Goal: Task Accomplishment & Management: Use online tool/utility

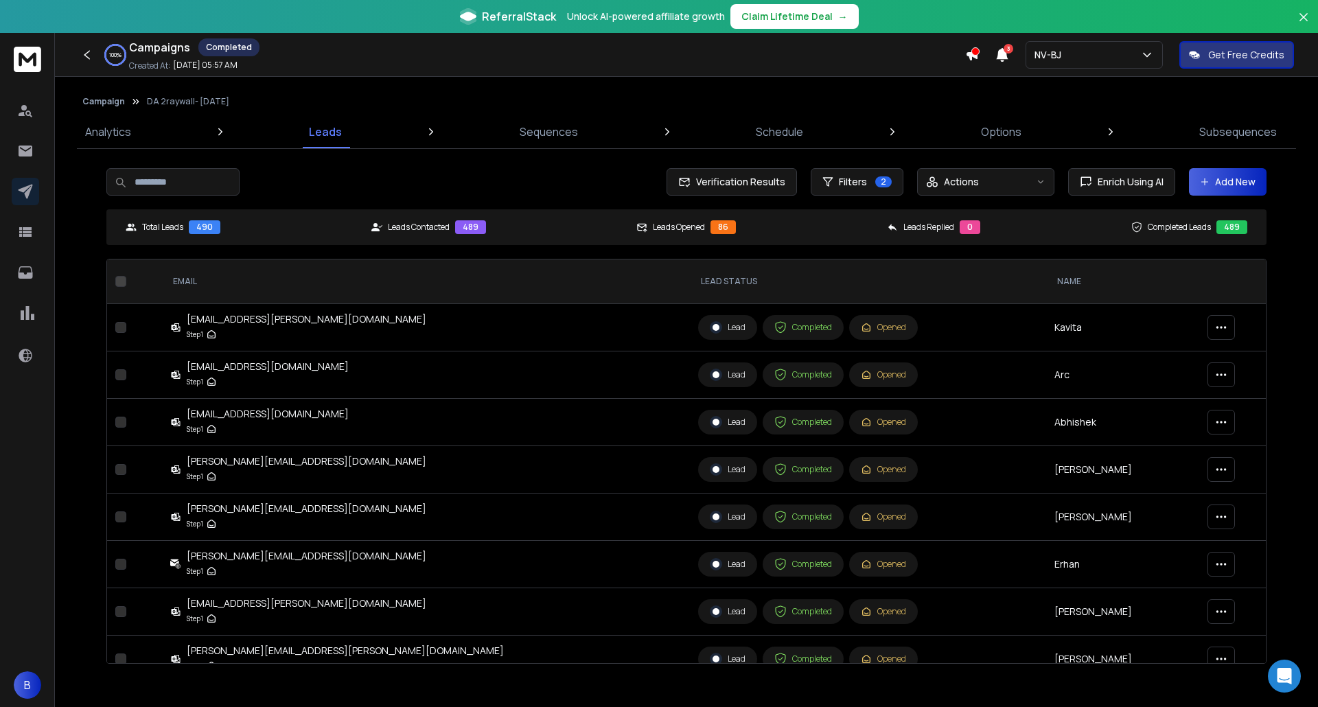
scroll to position [915, 0]
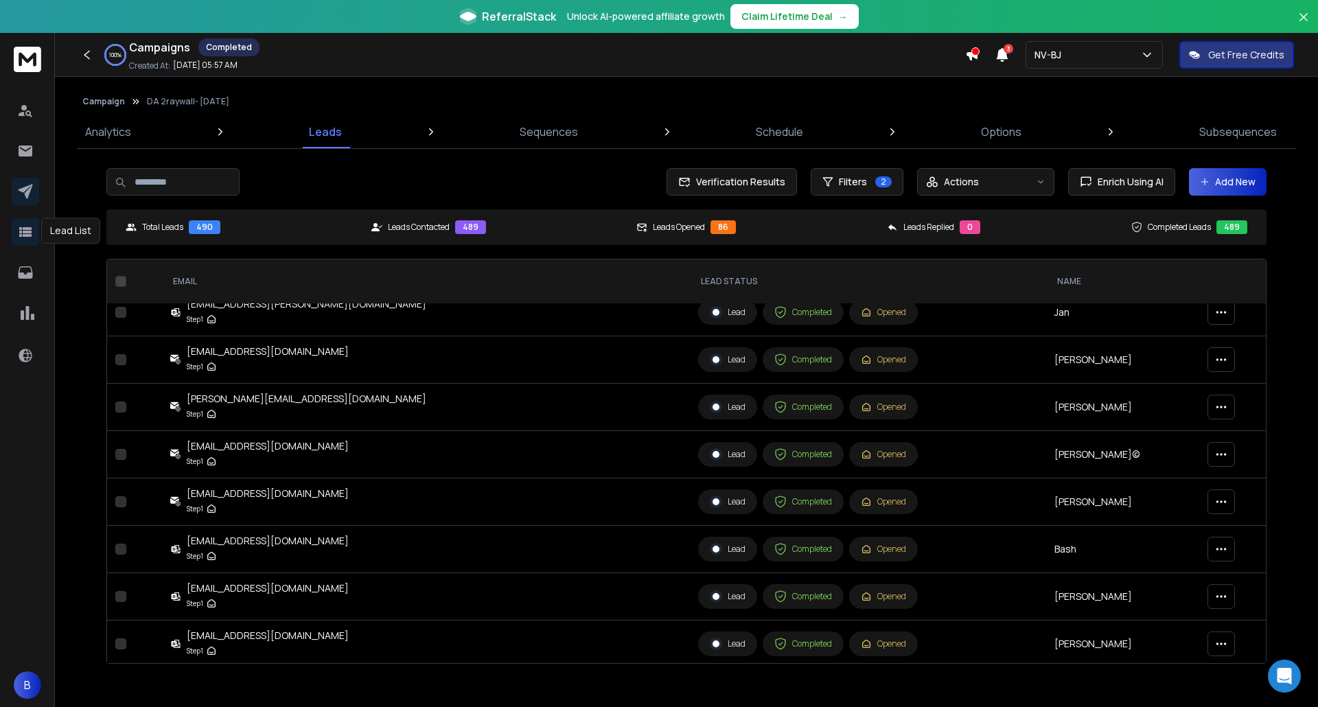
click at [25, 229] on icon at bounding box center [25, 232] width 12 height 10
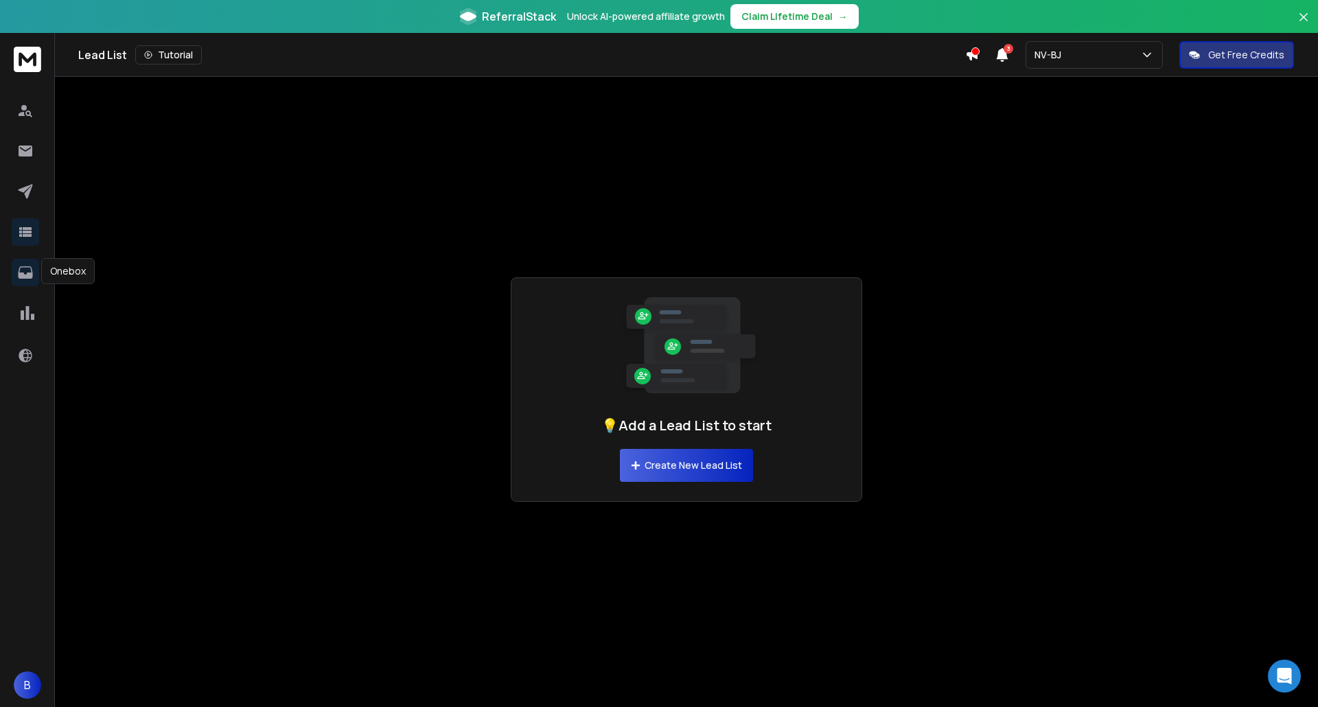
click at [23, 266] on icon at bounding box center [25, 272] width 14 height 12
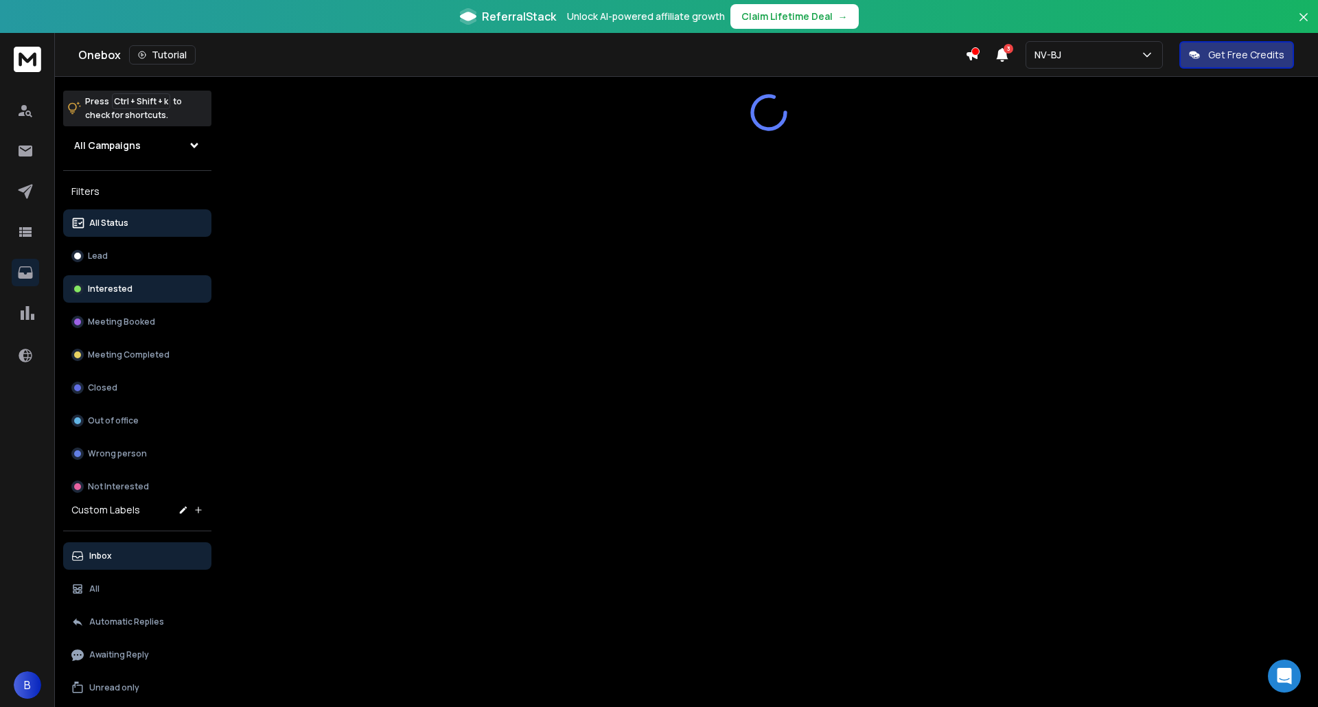
click at [125, 292] on p "Interested" at bounding box center [110, 288] width 45 height 11
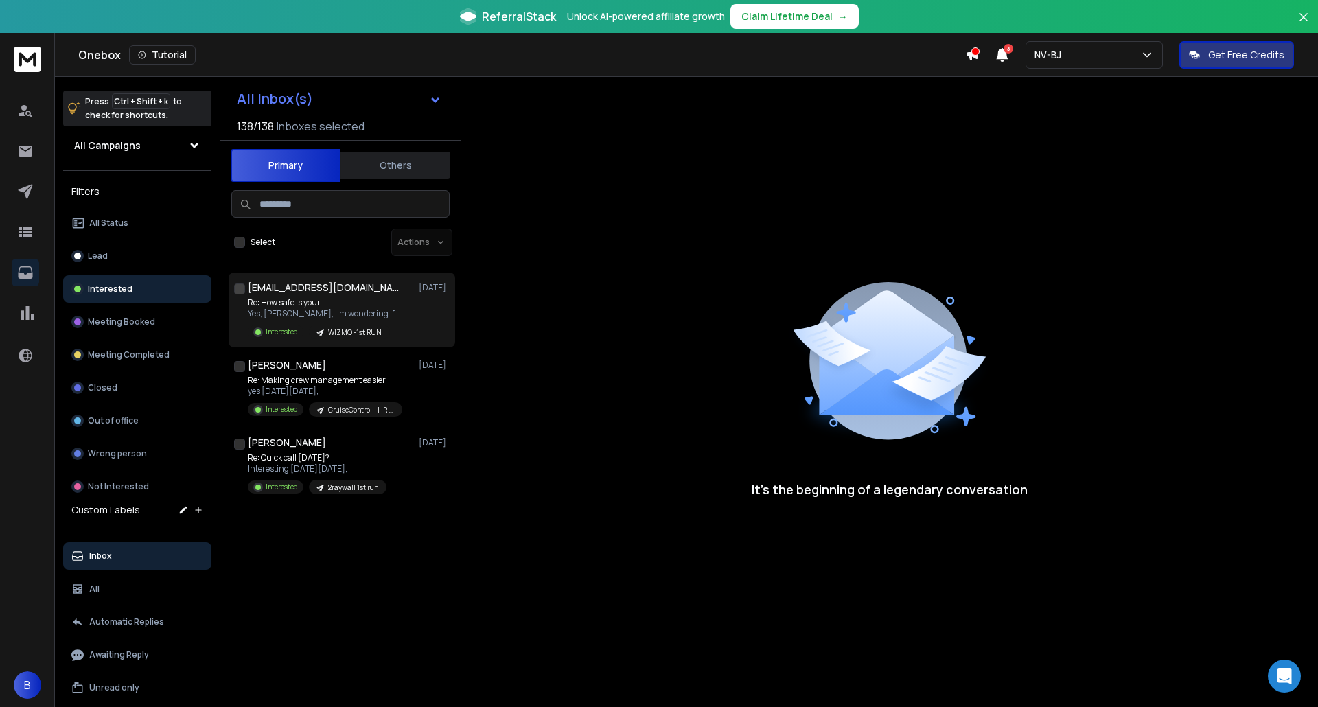
click at [328, 301] on p "Re: How safe is your" at bounding box center [321, 302] width 147 height 11
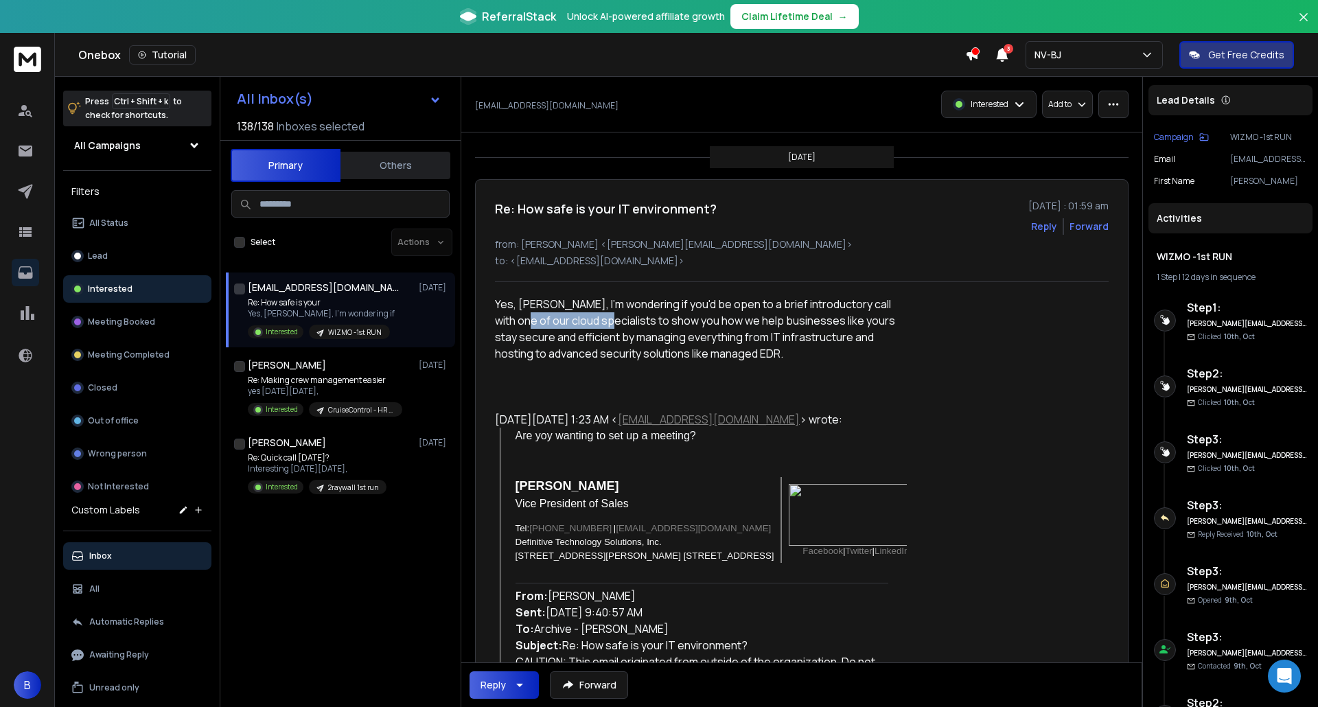
drag, startPoint x: 513, startPoint y: 319, endPoint x: 596, endPoint y: 322, distance: 83.1
click at [596, 322] on div "Yes, [PERSON_NAME], I'm wondering if you'd be open to a brief introductory call…" at bounding box center [695, 329] width 401 height 66
copy div "cloud specialists"
